Goal: Find specific page/section: Find specific page/section

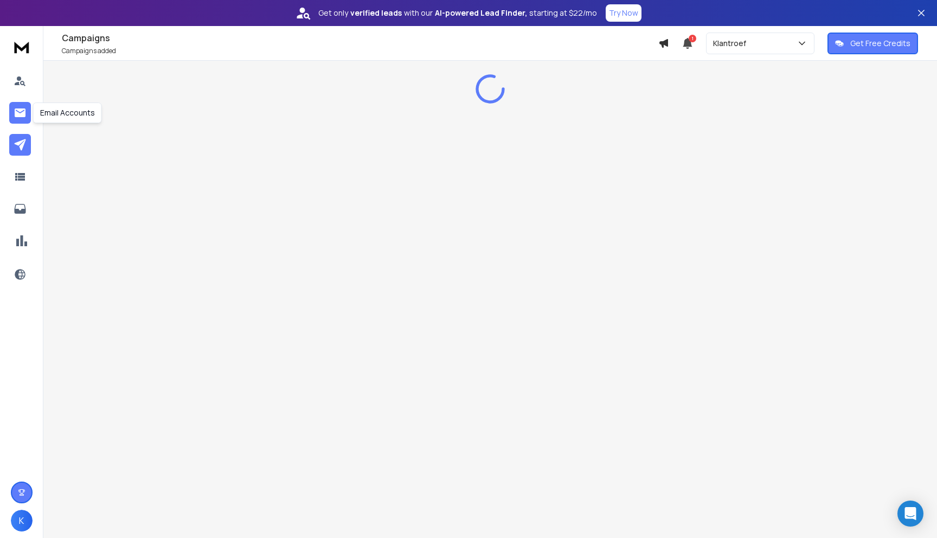
click at [19, 119] on link at bounding box center [20, 113] width 22 height 22
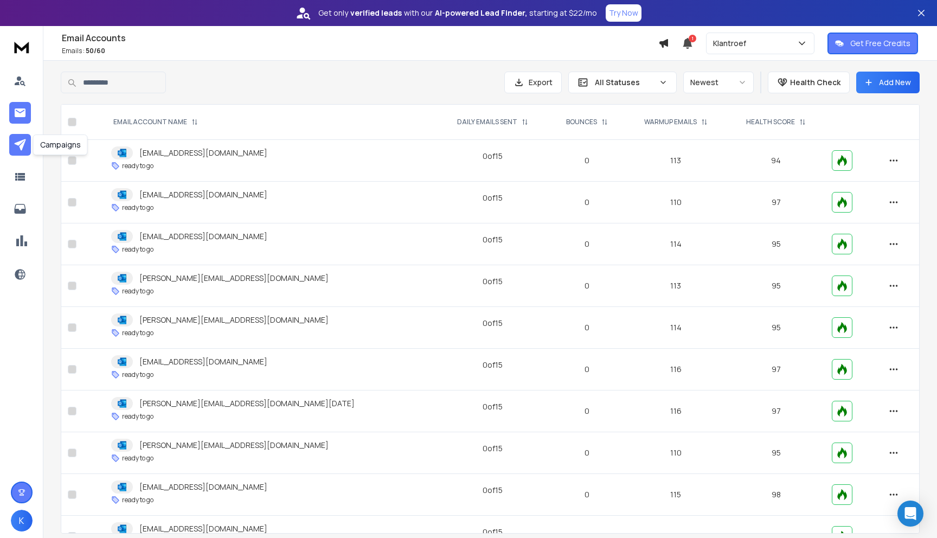
click at [20, 144] on icon at bounding box center [20, 144] width 13 height 13
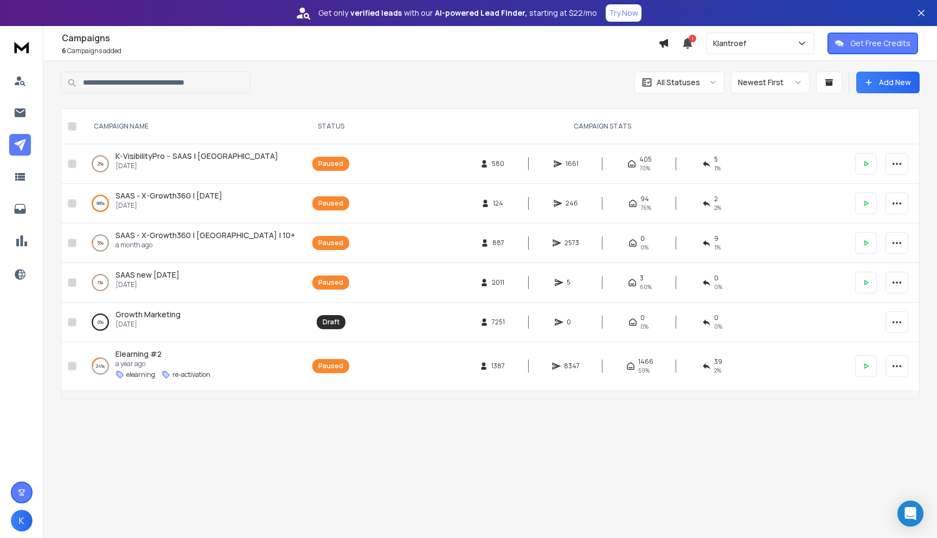
click at [18, 188] on div at bounding box center [21, 178] width 25 height 25
click at [765, 40] on div "Klantroef" at bounding box center [760, 43] width 94 height 11
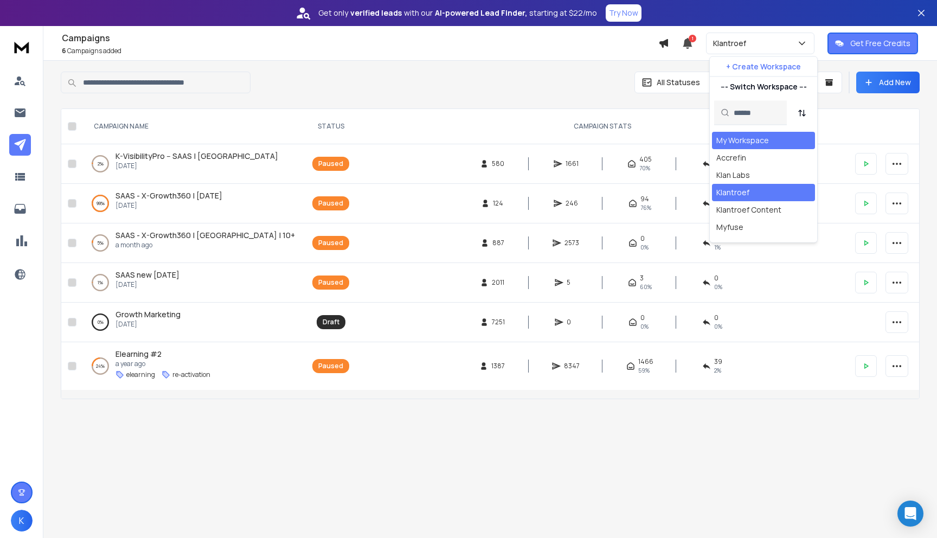
click at [514, 54] on p "6 Campaigns added" at bounding box center [360, 51] width 596 height 9
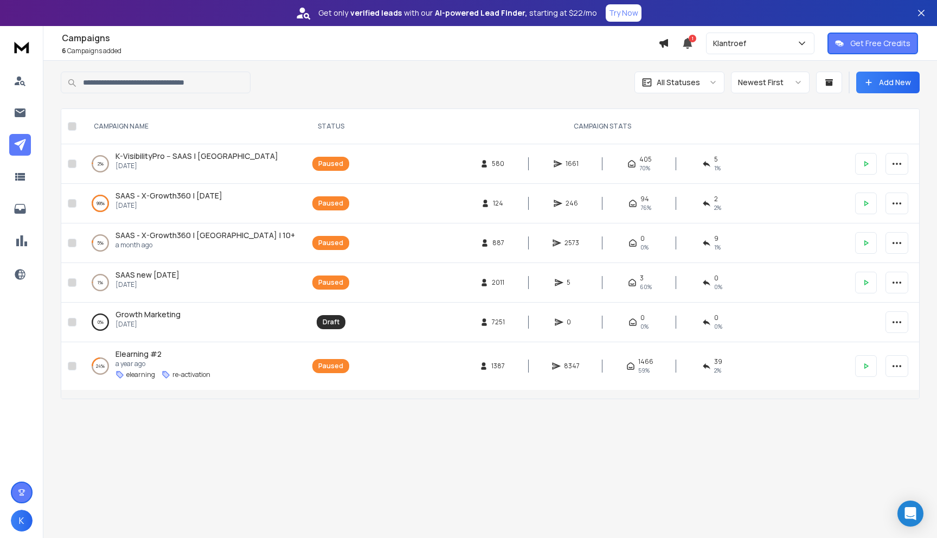
click at [521, 54] on p "6 Campaigns added" at bounding box center [360, 51] width 596 height 9
